Goal: Task Accomplishment & Management: Manage account settings

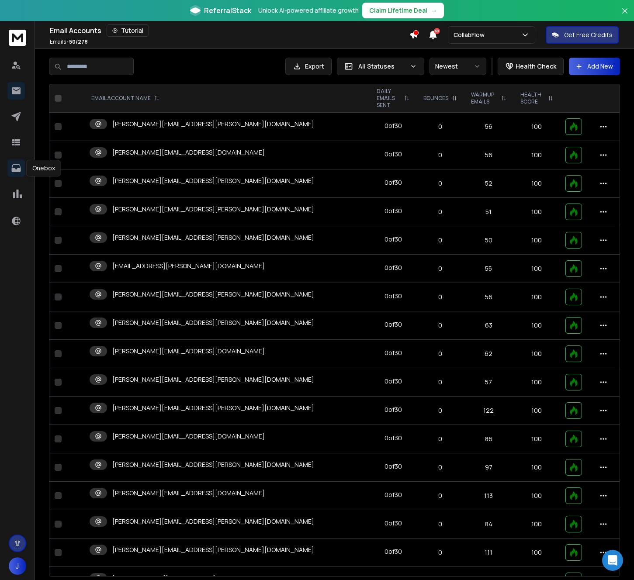
click at [15, 172] on icon at bounding box center [16, 168] width 10 height 10
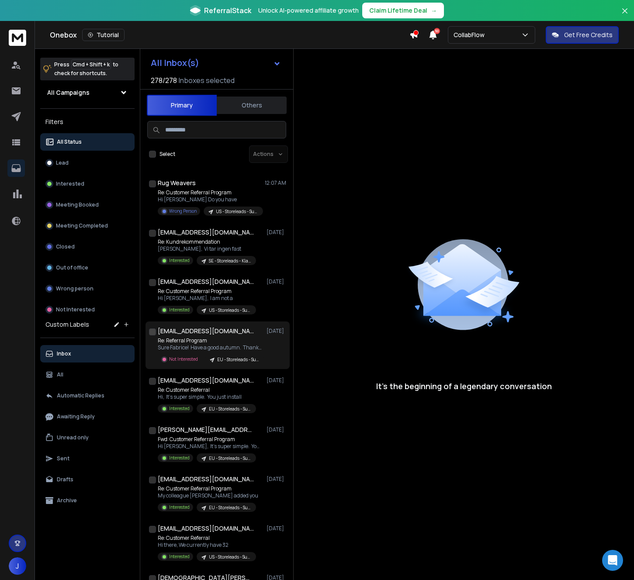
click at [203, 338] on p "Re: Referral Program" at bounding box center [210, 340] width 105 height 7
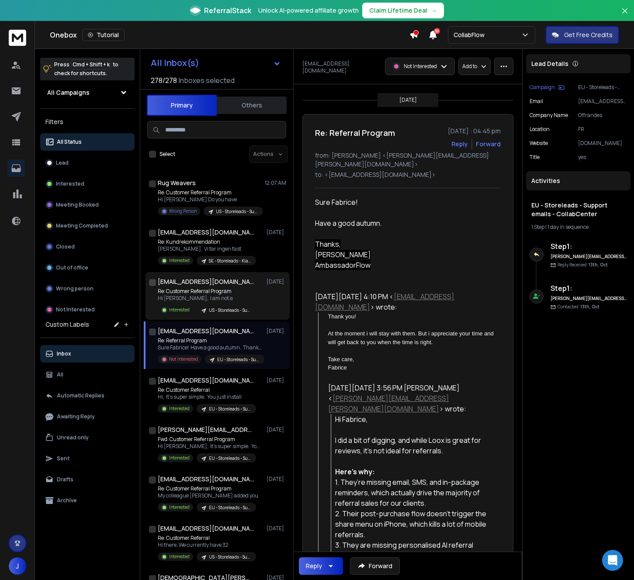
click at [205, 288] on p "Re: Customer Referral Program" at bounding box center [207, 291] width 98 height 7
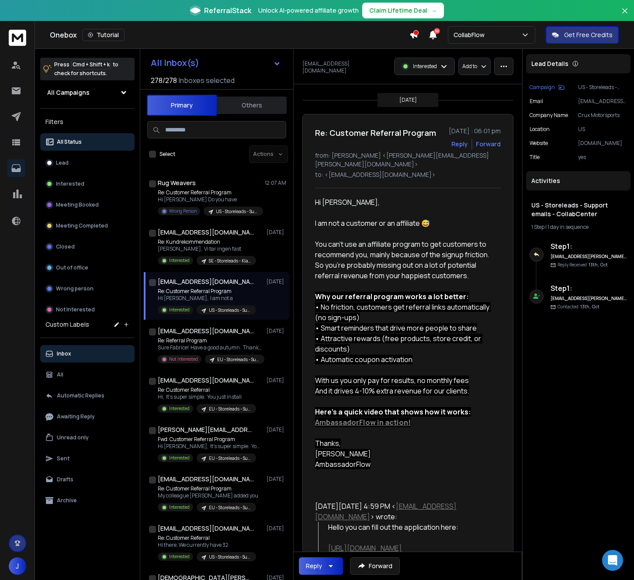
click at [380, 249] on div "Hi David, I am not a customer or an affiliate 😅 You can’t use an affiliate prog…" at bounding box center [404, 228] width 179 height 63
click at [377, 263] on span "So you're probably missing out on a lot of potential referral revenue from your…" at bounding box center [396, 270] width 163 height 20
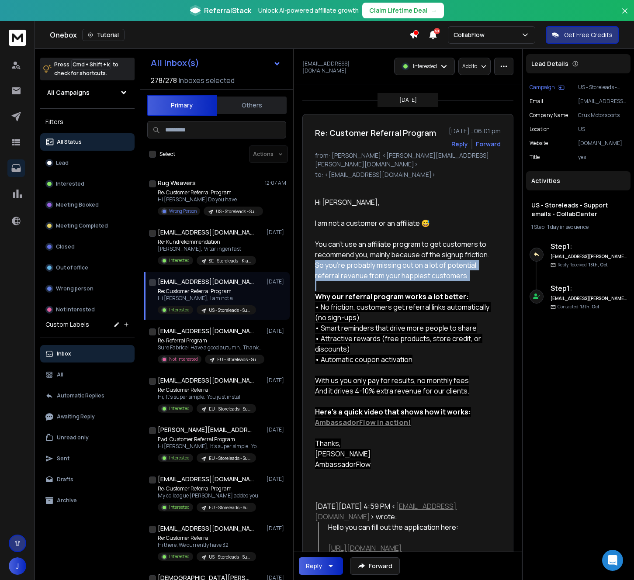
click at [377, 263] on span "So you're probably missing out on a lot of potential referral revenue from your…" at bounding box center [396, 270] width 163 height 20
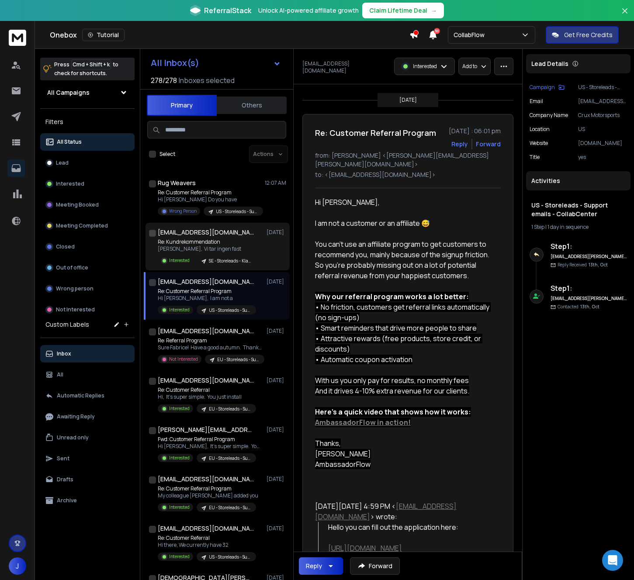
click at [183, 240] on p "Re: Kundrekommendation" at bounding box center [207, 242] width 98 height 7
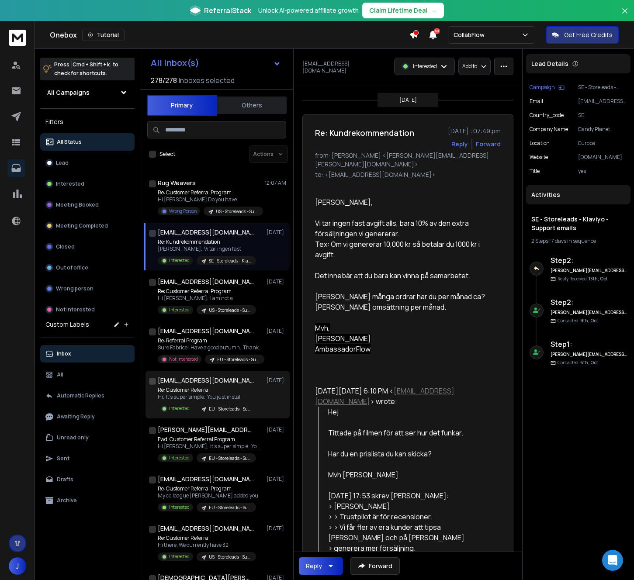
click at [185, 388] on p "Re: Customer Referral" at bounding box center [207, 390] width 98 height 7
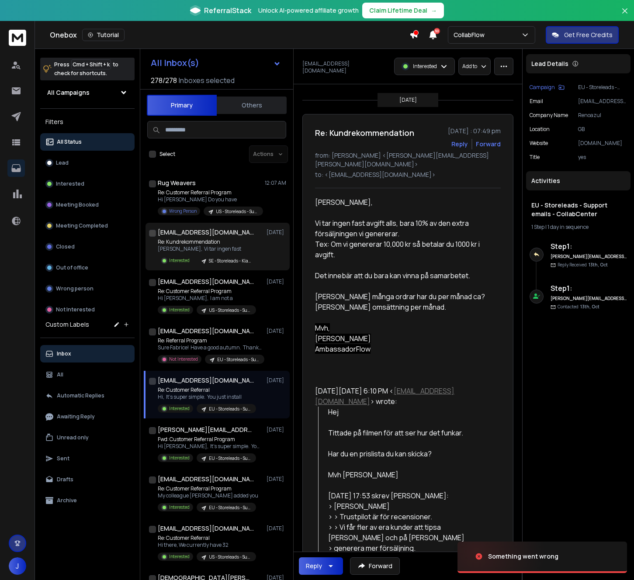
click at [193, 246] on p "[PERSON_NAME], Vi tar ingen fast" at bounding box center [207, 249] width 98 height 7
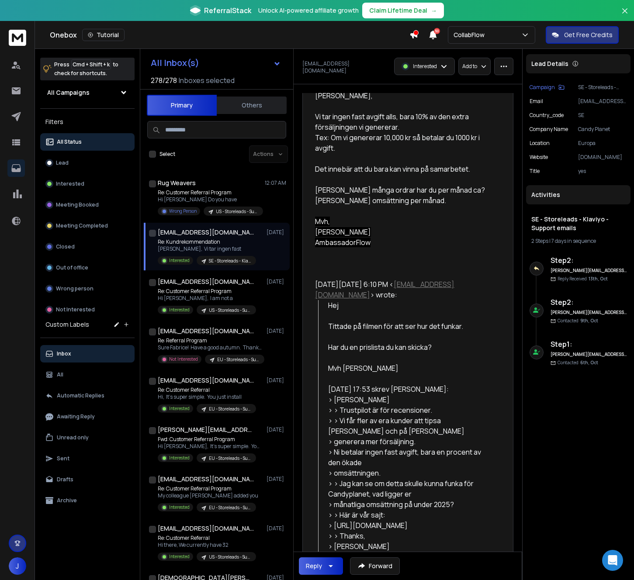
scroll to position [108, 0]
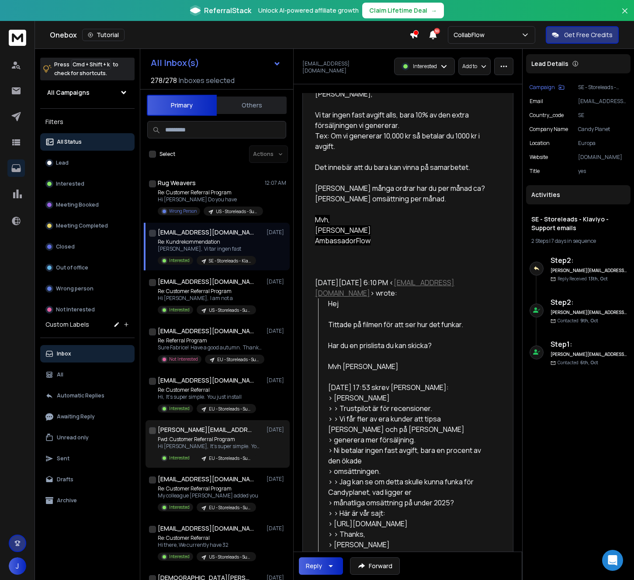
click at [193, 438] on p "Fwd: Customer Referral Program" at bounding box center [210, 439] width 105 height 7
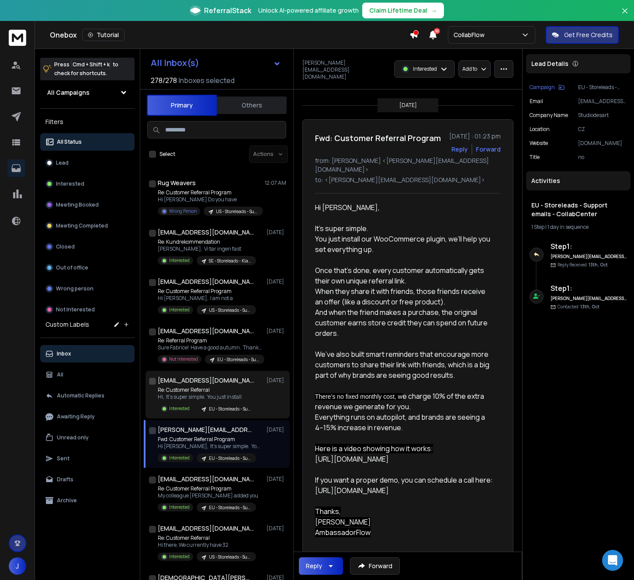
click at [193, 394] on p "Hi, It’s super simple. You just install" at bounding box center [207, 397] width 98 height 7
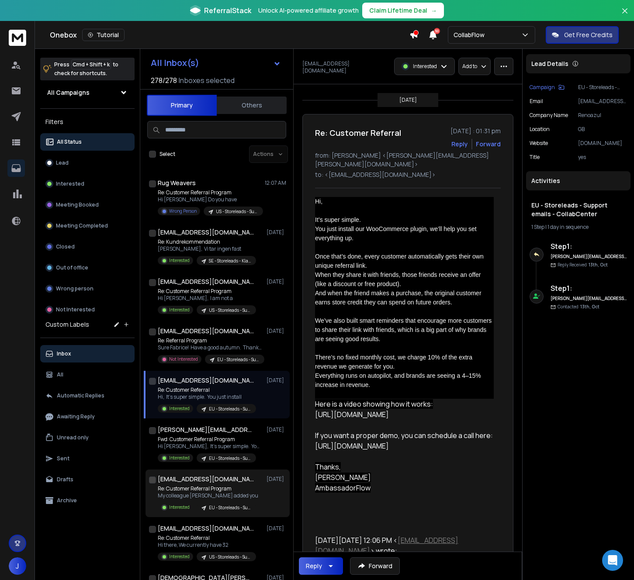
click at [198, 486] on p "Re: Customer Referral Program" at bounding box center [208, 489] width 101 height 7
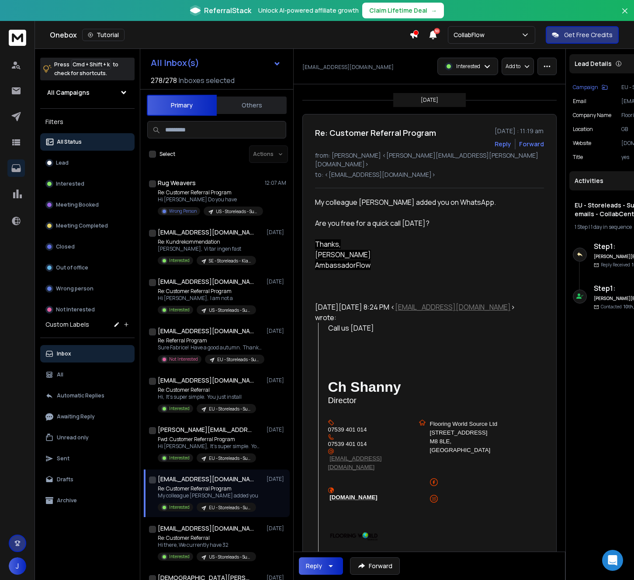
drag, startPoint x: 371, startPoint y: 412, endPoint x: 326, endPoint y: 412, distance: 44.6
click at [333, 420] on span "07539 401 014" at bounding box center [373, 426] width 91 height 13
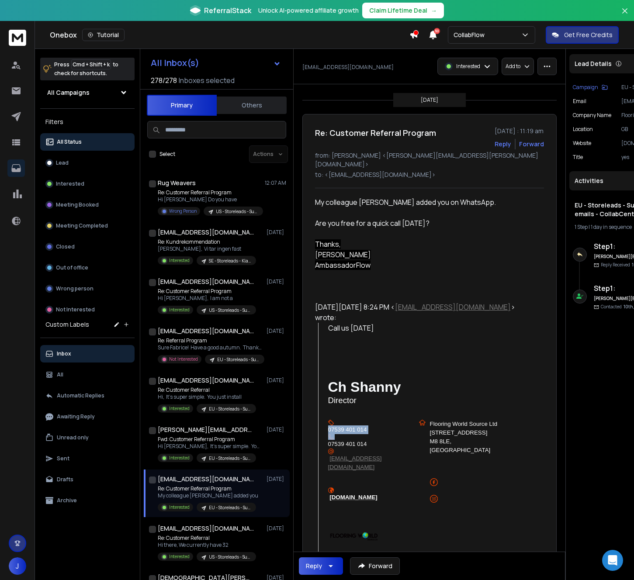
copy span "07539 401 014"
drag, startPoint x: 344, startPoint y: 167, endPoint x: 402, endPoint y: 166, distance: 58.6
click at [402, 170] on p "to: <info@flooring-world.co.uk>" at bounding box center [429, 174] width 229 height 9
copy p "flooring-world.co.uk>"
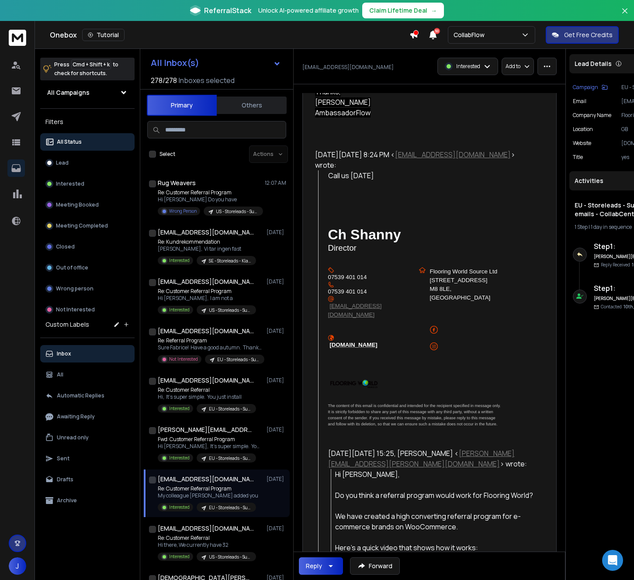
scroll to position [225, 0]
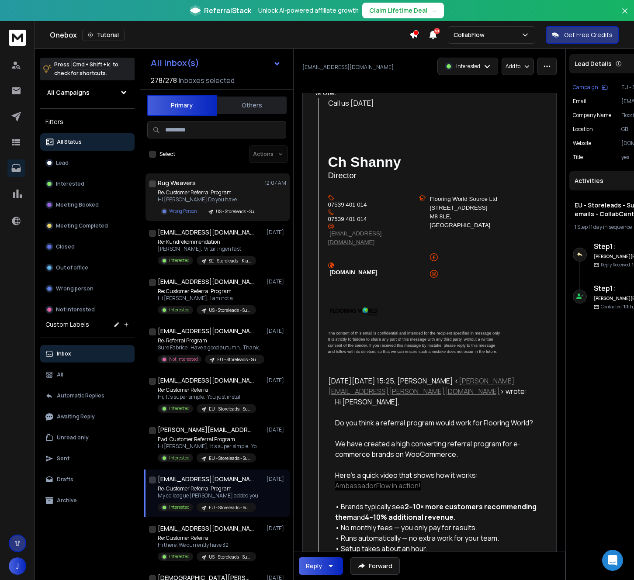
click at [211, 192] on p "Re: Customer Referral Program" at bounding box center [210, 192] width 105 height 7
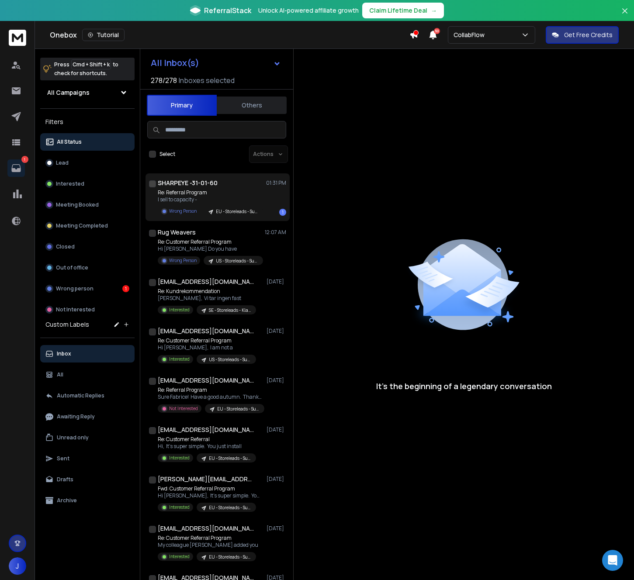
click at [187, 190] on p "Re: Referral Program" at bounding box center [210, 192] width 105 height 7
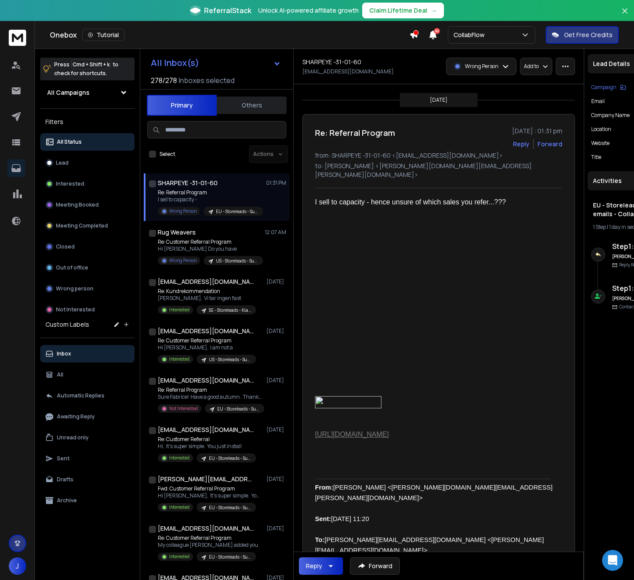
click at [363, 437] on link "[URL][DOMAIN_NAME]" at bounding box center [352, 434] width 74 height 7
click at [344, 207] on div "I sell to capacity - hence unsure of which sales you refer...???" at bounding box center [435, 202] width 240 height 10
copy div "I sell to capacity - hence unsure of which sales you refer...???"
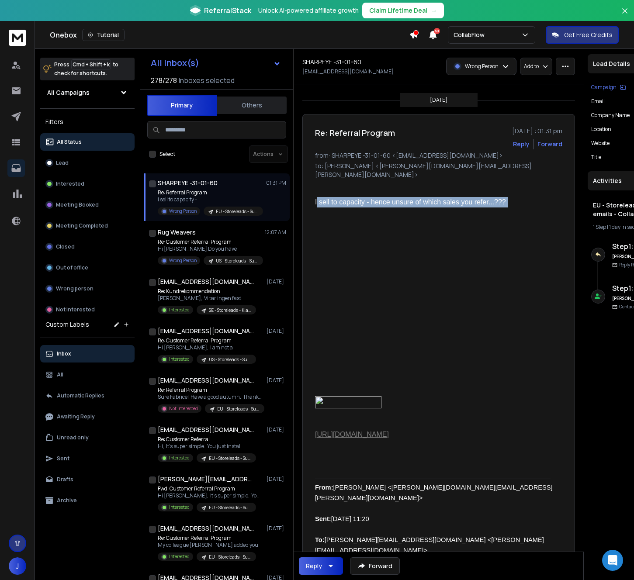
click at [309, 562] on div "Reply" at bounding box center [314, 566] width 16 height 9
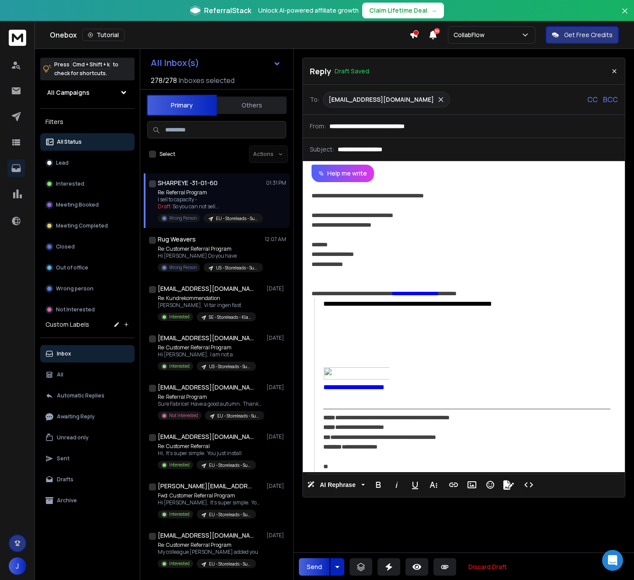
click at [312, 564] on button "Send" at bounding box center [314, 567] width 31 height 17
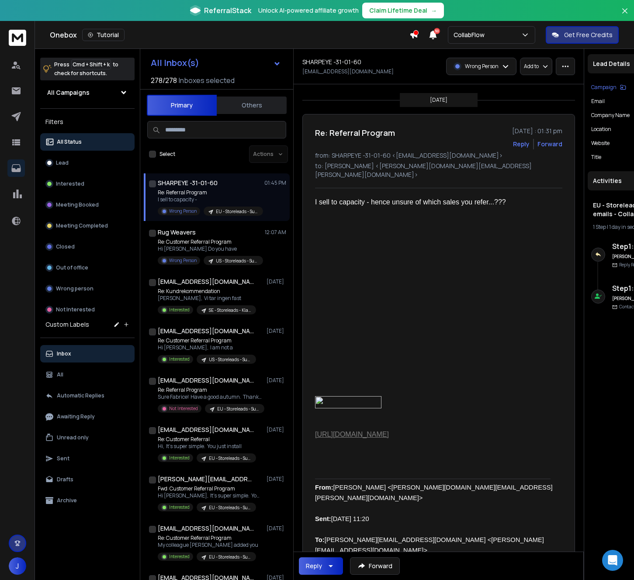
click at [361, 203] on div "I sell to capacity - hence unsure of which sales you refer...???" at bounding box center [435, 202] width 240 height 10
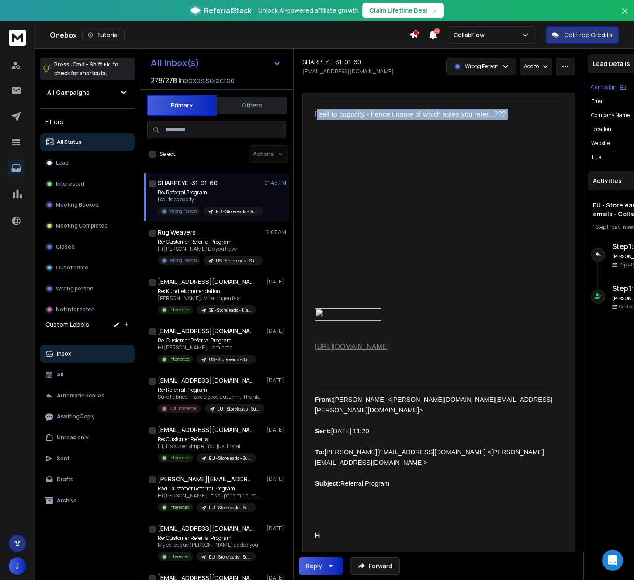
scroll to position [91, 0]
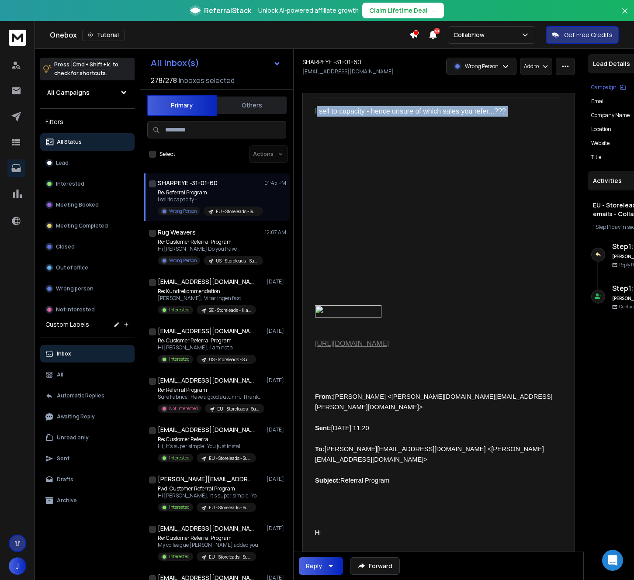
click at [82, 139] on button "All Status" at bounding box center [87, 141] width 94 height 17
click at [17, 172] on icon at bounding box center [16, 168] width 10 height 10
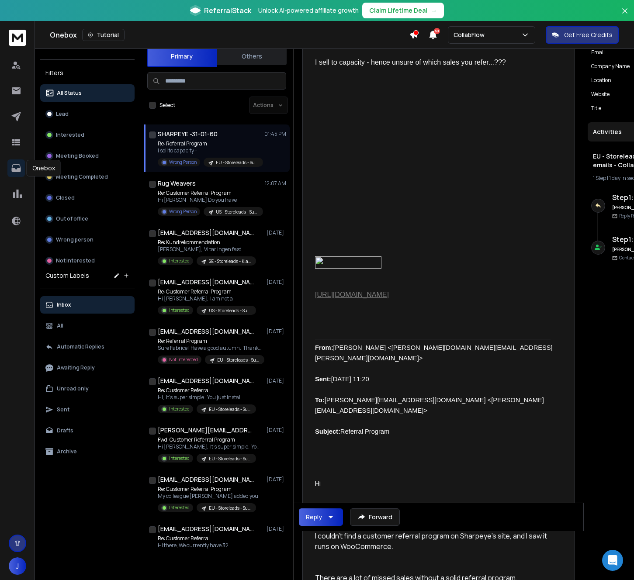
click at [17, 172] on icon at bounding box center [16, 168] width 10 height 10
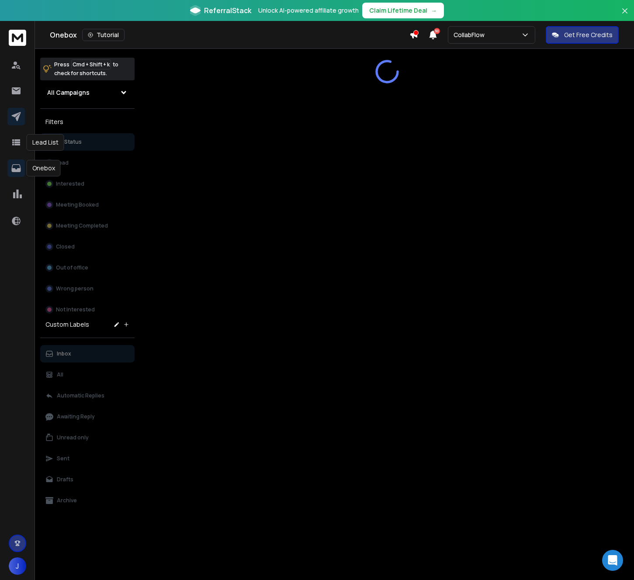
click at [19, 117] on icon at bounding box center [15, 116] width 9 height 9
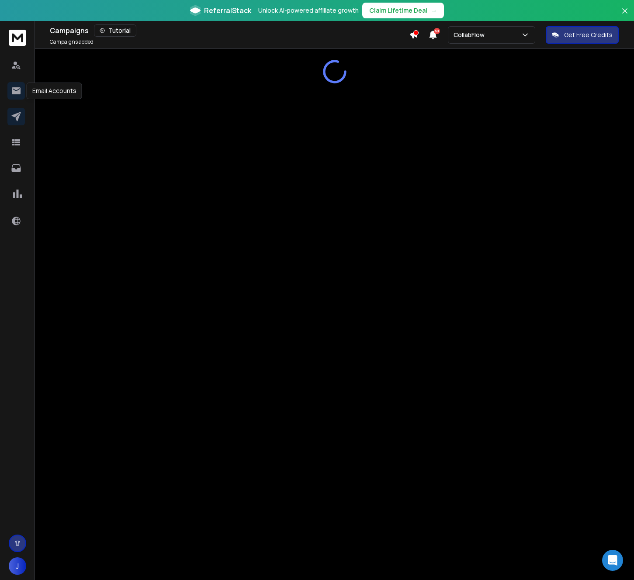
click at [16, 90] on icon at bounding box center [16, 90] width 9 height 7
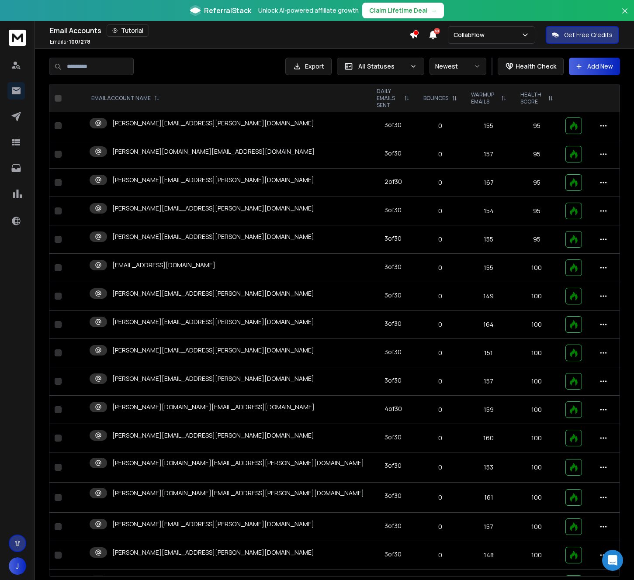
scroll to position [1668, 0]
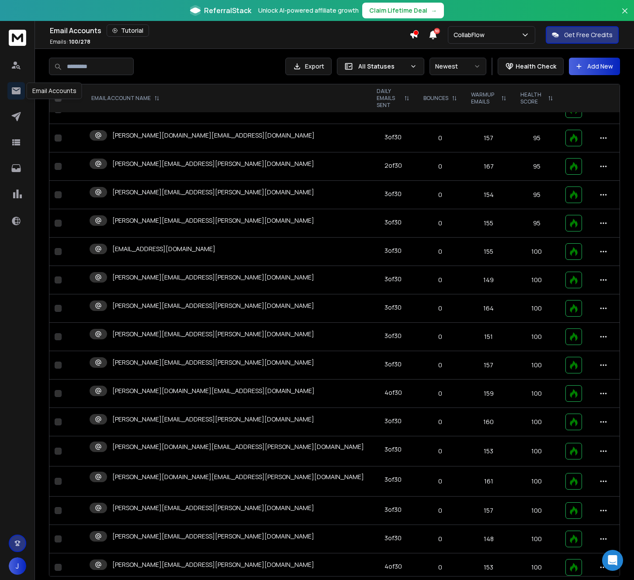
click at [625, 10] on icon "Close banner" at bounding box center [624, 10] width 5 height 5
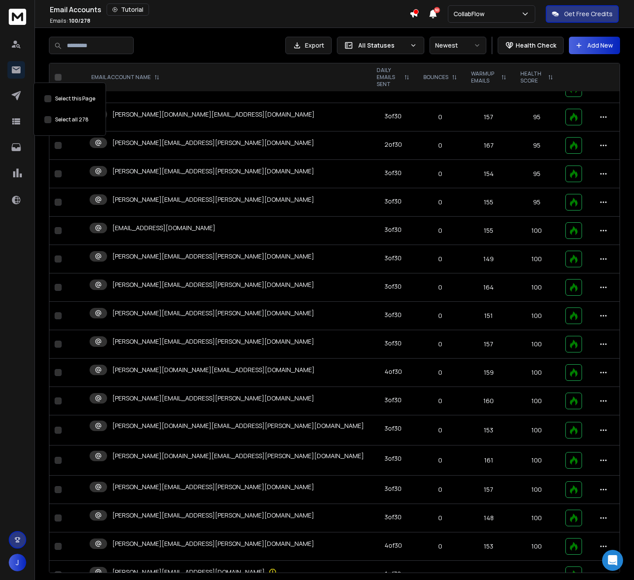
click at [85, 41] on input at bounding box center [91, 45] width 85 height 17
paste input "**********"
type input "**********"
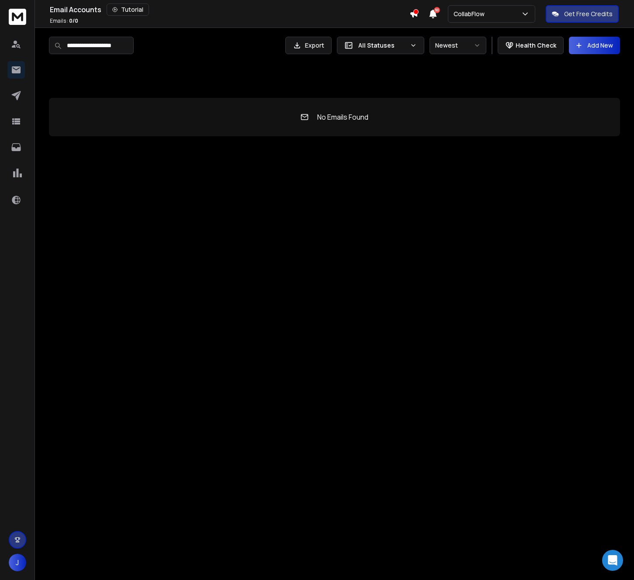
click at [92, 49] on input "**********" at bounding box center [91, 45] width 85 height 17
paste input
type input "**********"
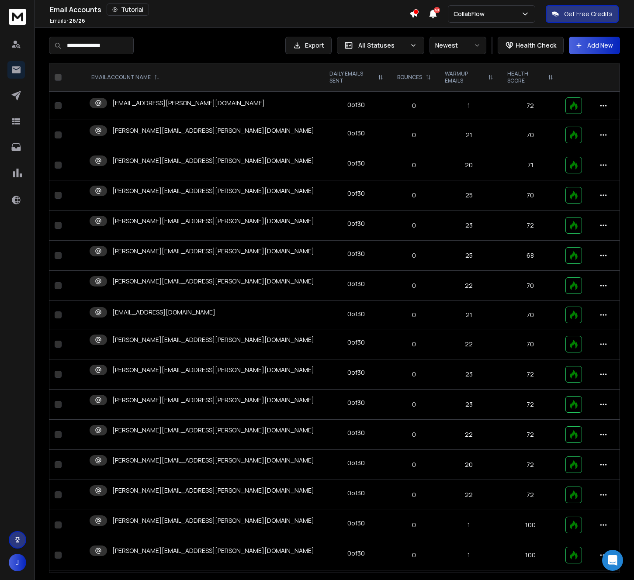
click at [180, 105] on p "Angel.Mendoza@TryCollabsFlow.com" at bounding box center [188, 103] width 153 height 9
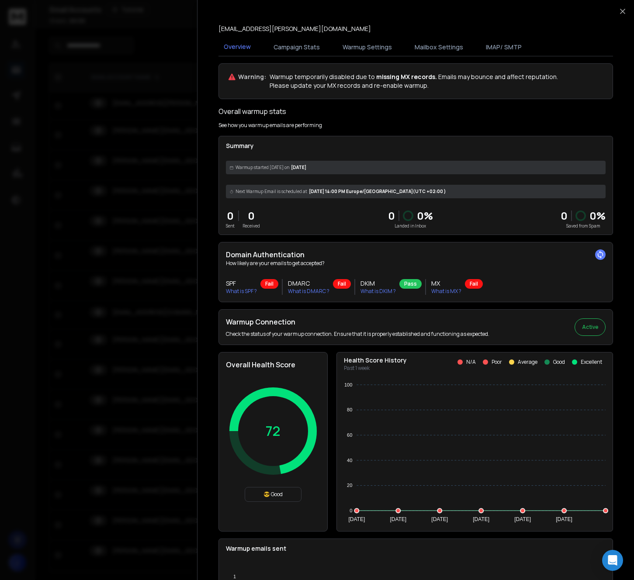
click at [315, 78] on p "Warmup temporarily disabled due to missing MX records. Emails may bounce and af…" at bounding box center [414, 81] width 288 height 17
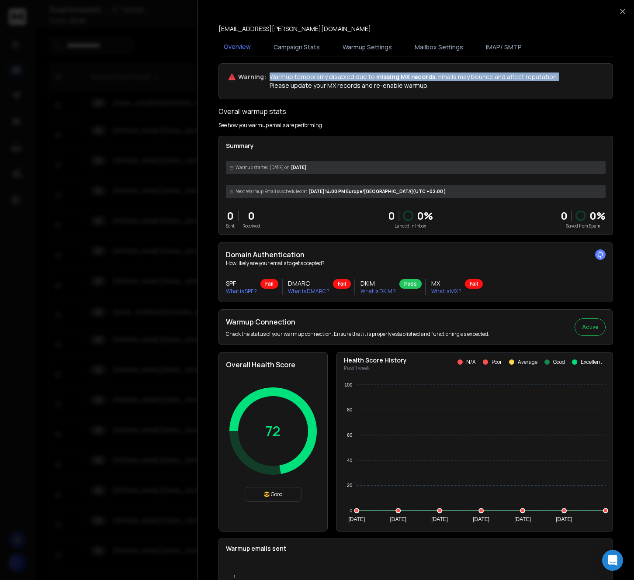
click at [315, 78] on p "Warmup temporarily disabled due to missing MX records. Emails may bounce and af…" at bounding box center [414, 81] width 288 height 17
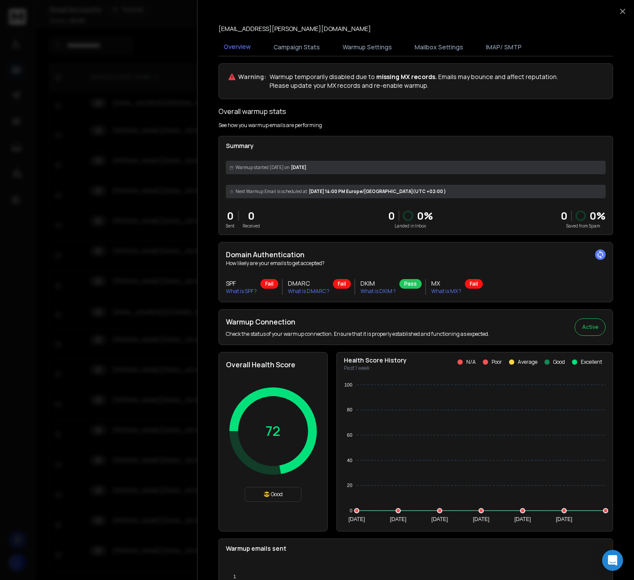
click at [301, 88] on p "Warmup temporarily disabled due to missing MX records. Emails may bounce and af…" at bounding box center [414, 81] width 288 height 17
